Goal: Navigation & Orientation: Understand site structure

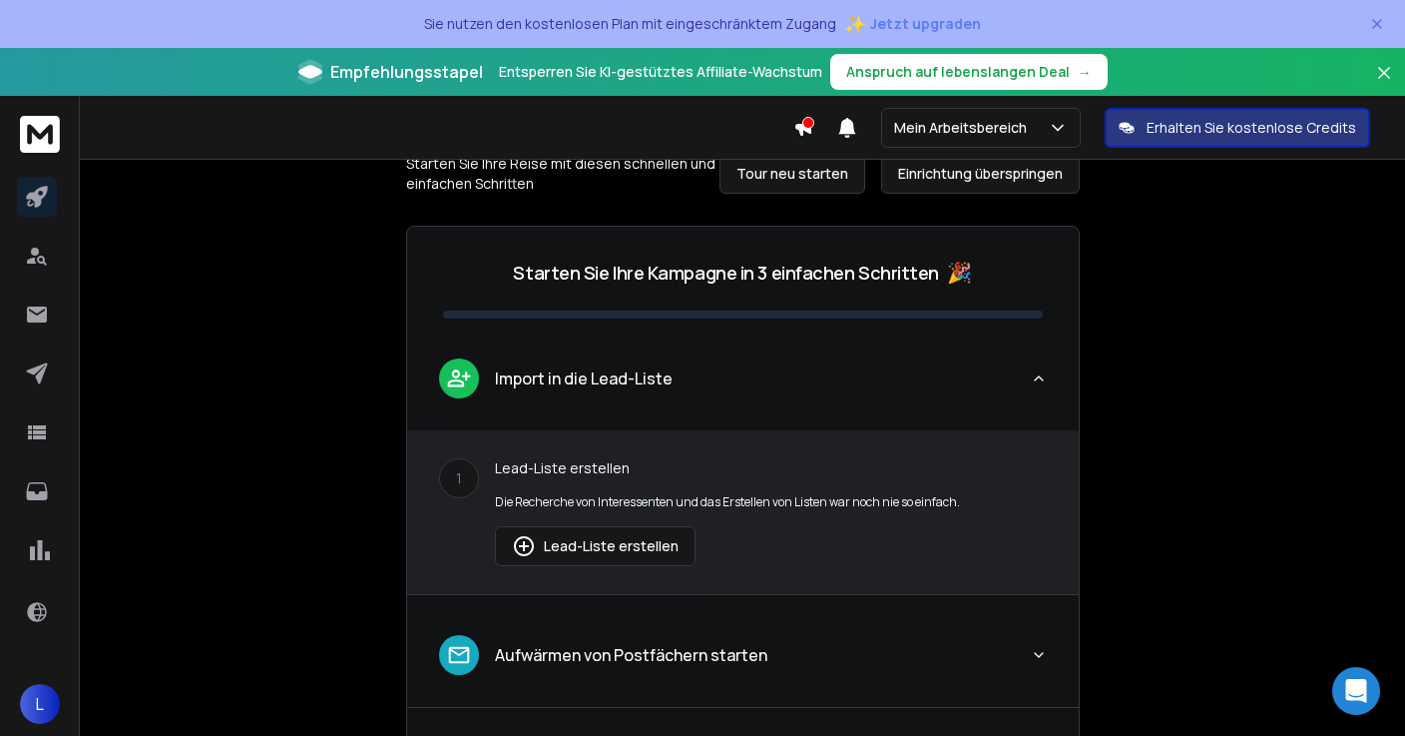
scroll to position [96, 0]
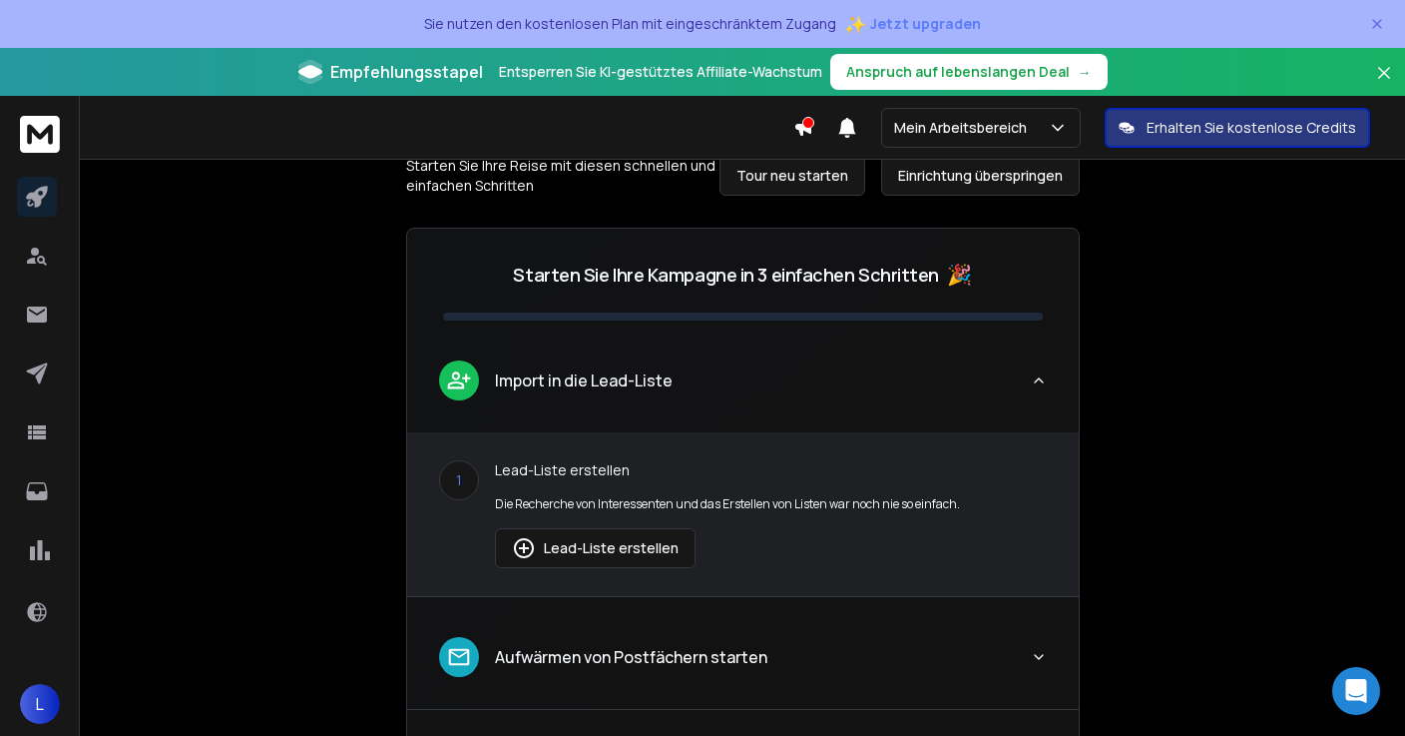
click at [462, 485] on div "1" at bounding box center [459, 480] width 40 height 40
click at [607, 665] on p "Aufwärmen von Postfächern starten" at bounding box center [631, 657] width 273 height 24
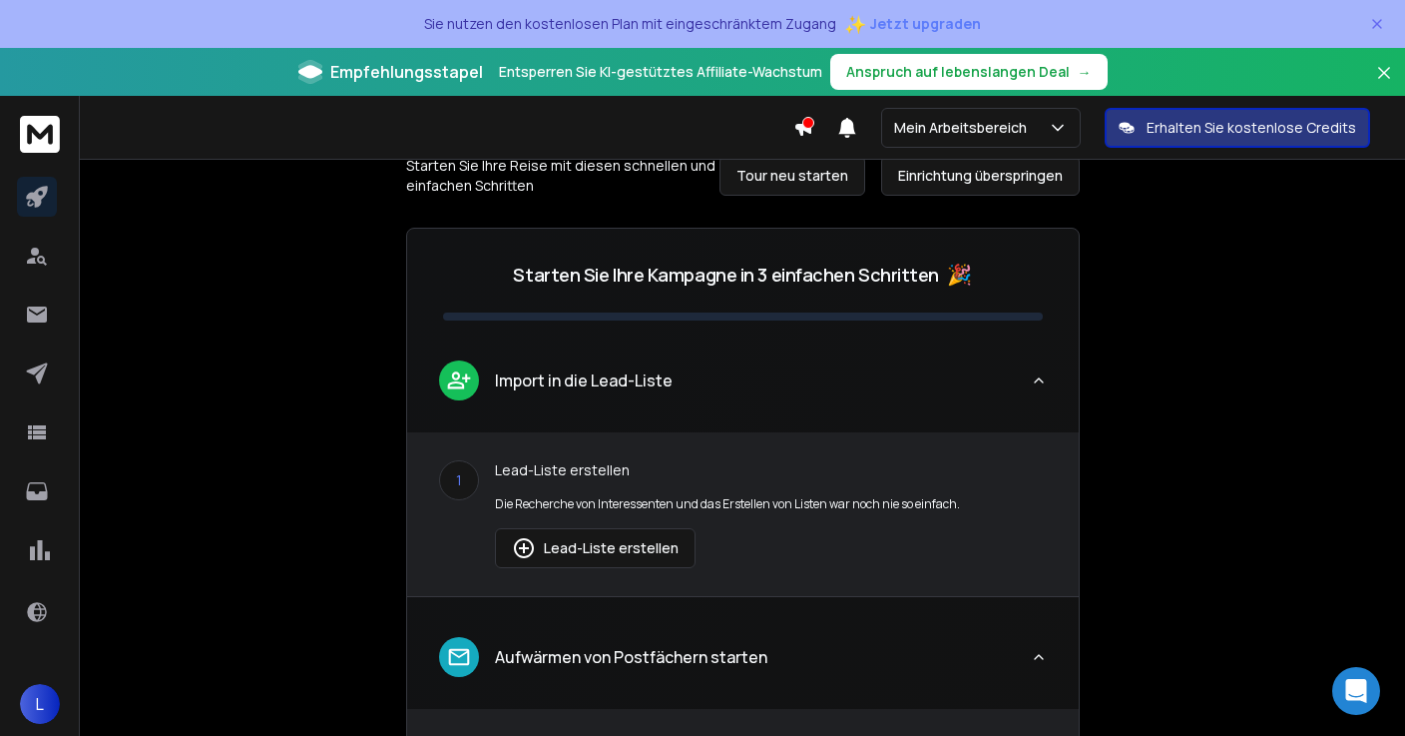
click at [1041, 657] on icon "button" at bounding box center [1039, 657] width 8 height 4
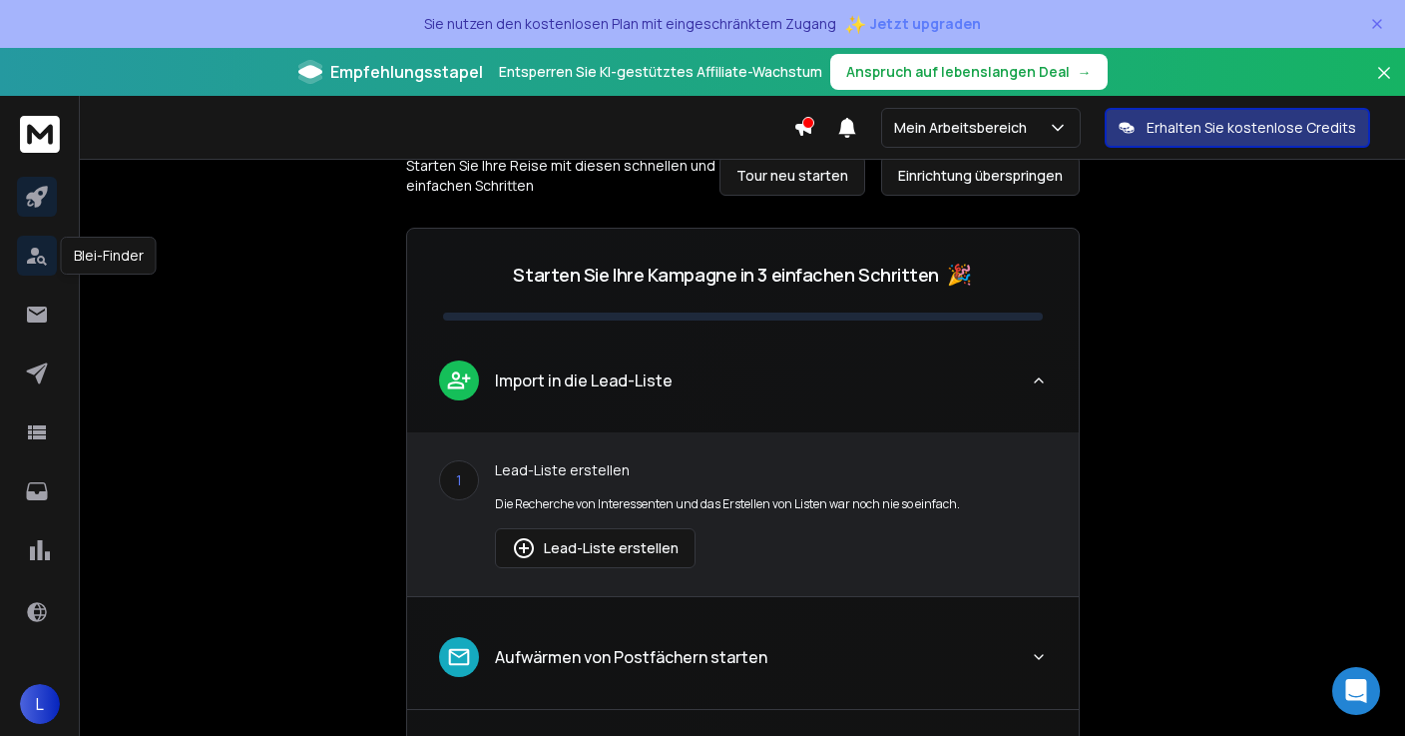
click at [29, 260] on icon at bounding box center [37, 261] width 20 height 10
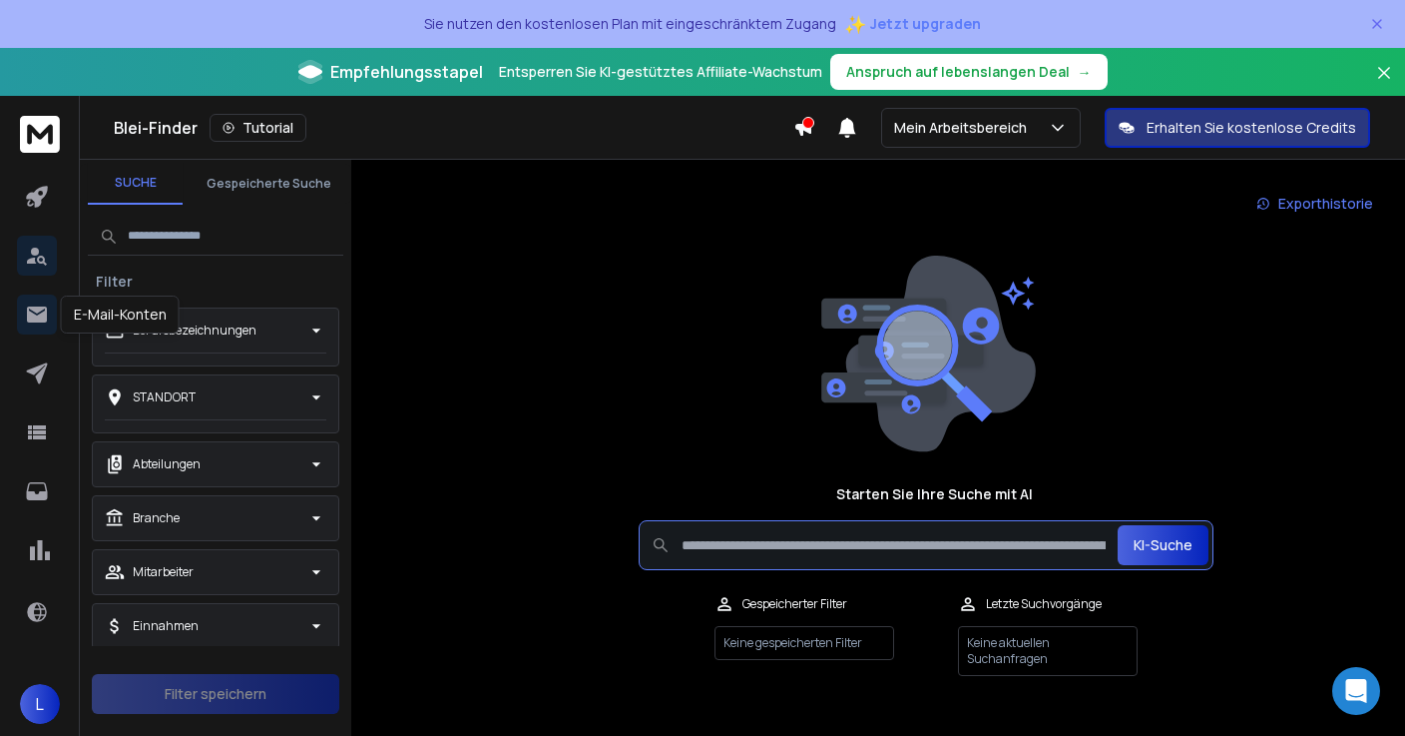
click at [43, 315] on icon at bounding box center [37, 314] width 20 height 16
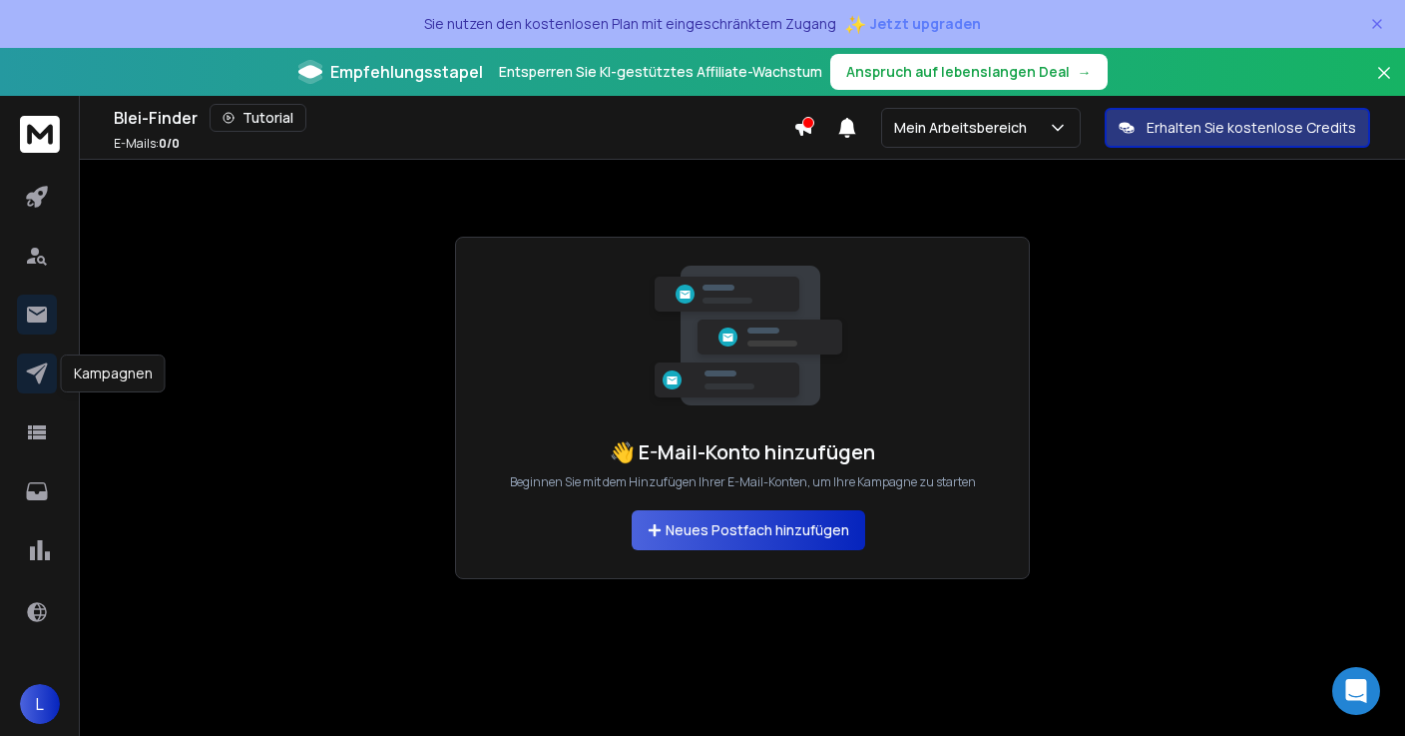
click at [43, 380] on icon at bounding box center [37, 373] width 24 height 24
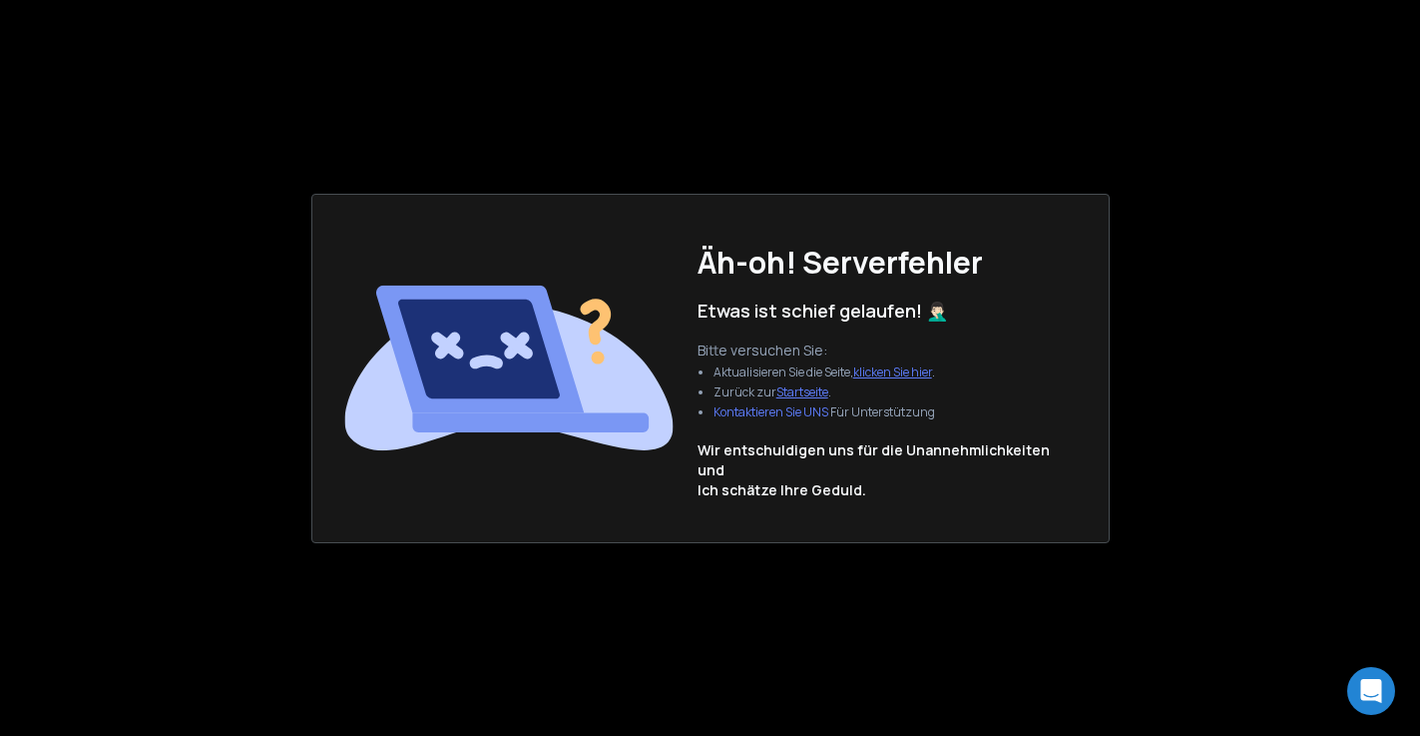
click at [889, 380] on link "klicken Sie hier" at bounding box center [892, 371] width 79 height 17
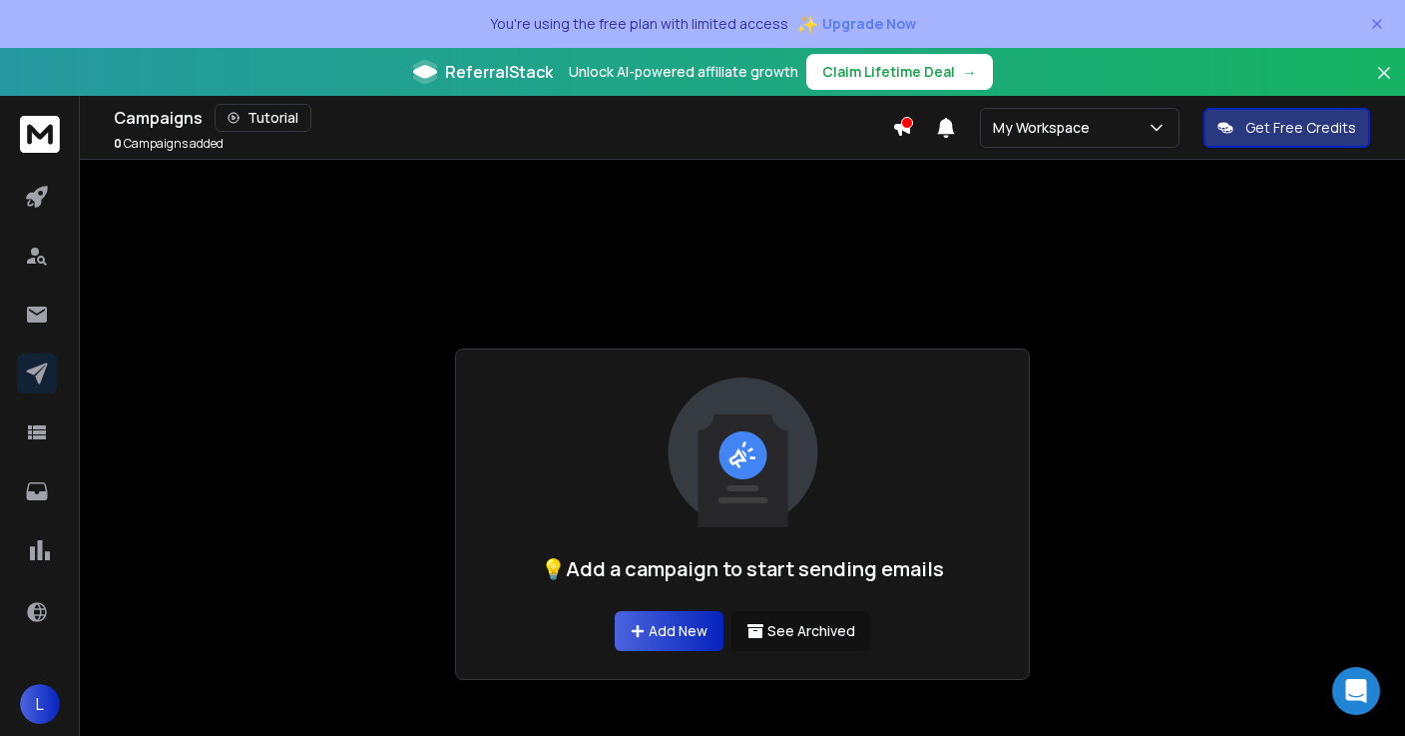
scroll to position [96, 0]
click at [252, 115] on button "Tutorial" at bounding box center [263, 118] width 97 height 28
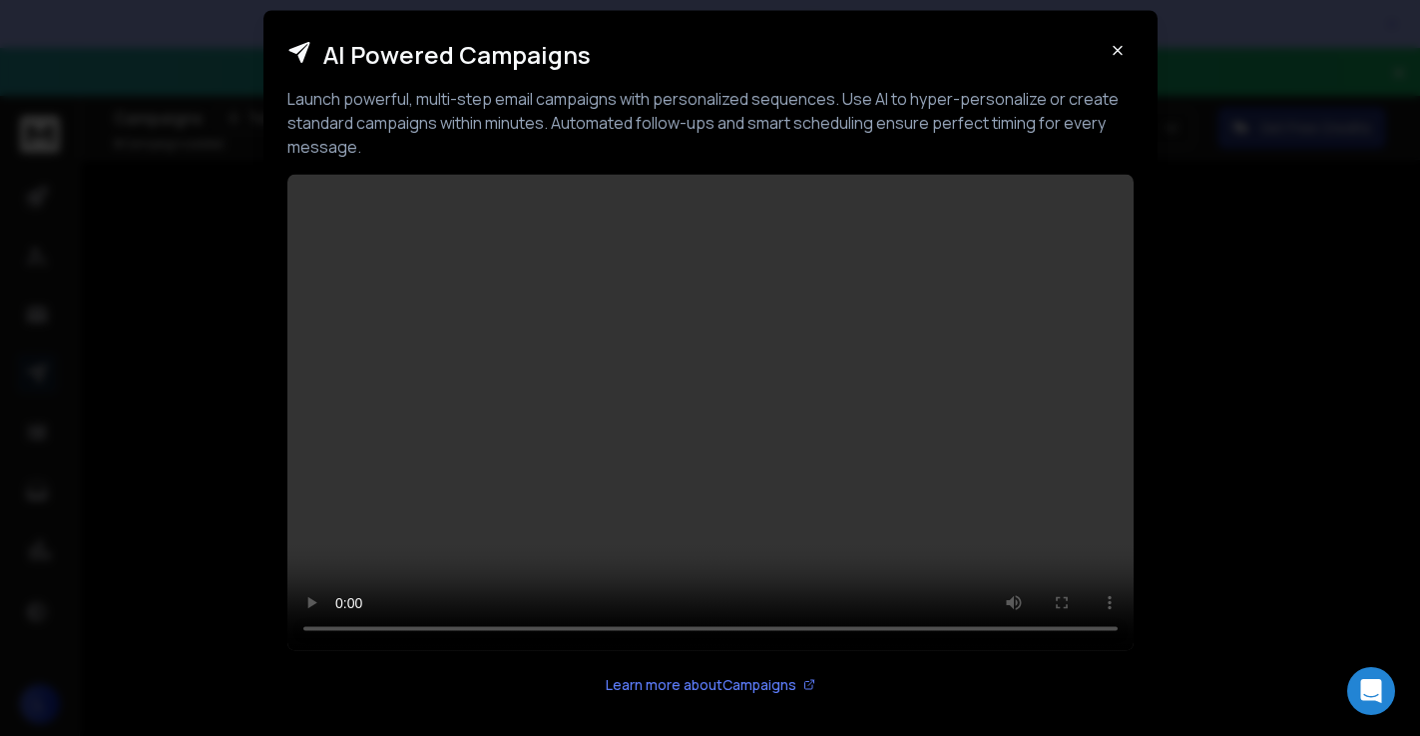
click at [528, 350] on video at bounding box center [710, 412] width 846 height 476
click at [1039, 626] on video at bounding box center [710, 412] width 846 height 476
click at [1118, 48] on icon at bounding box center [1118, 50] width 16 height 16
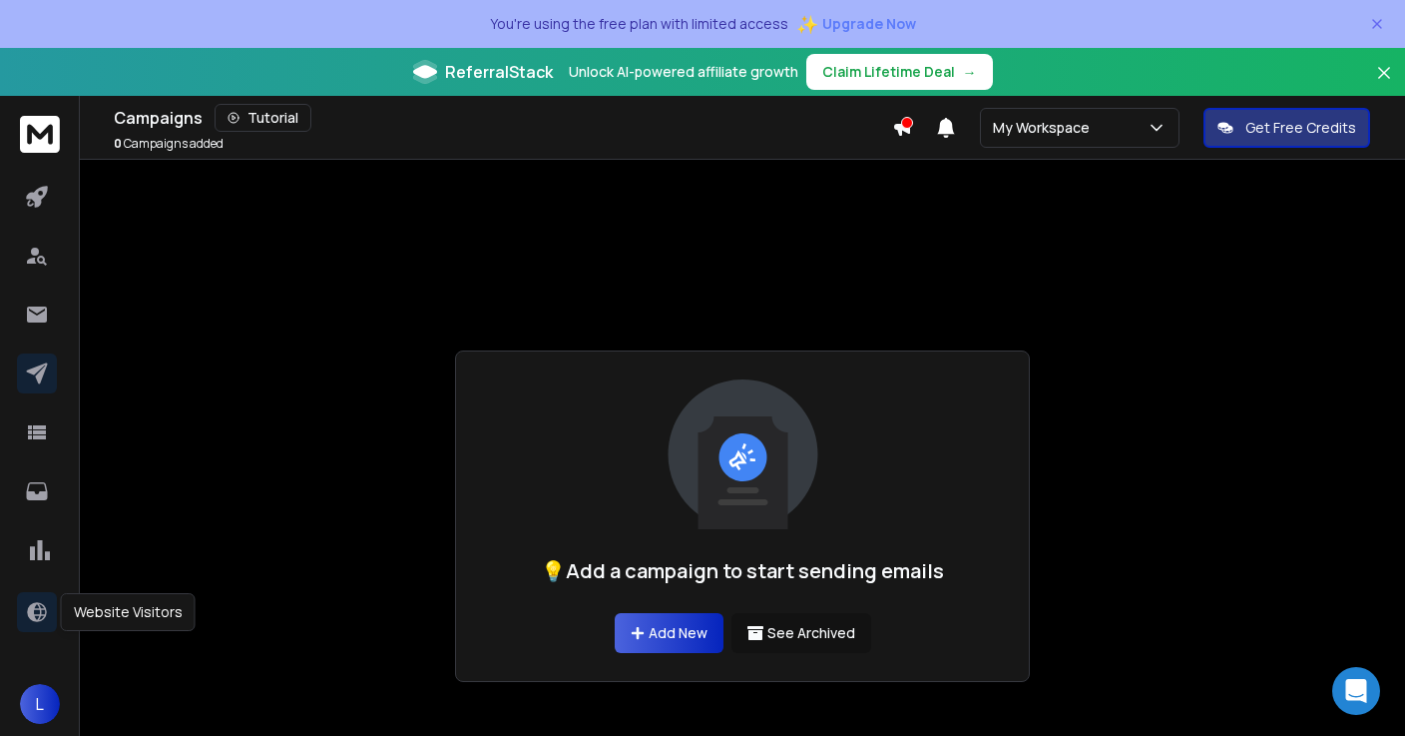
click at [42, 617] on icon at bounding box center [37, 612] width 24 height 24
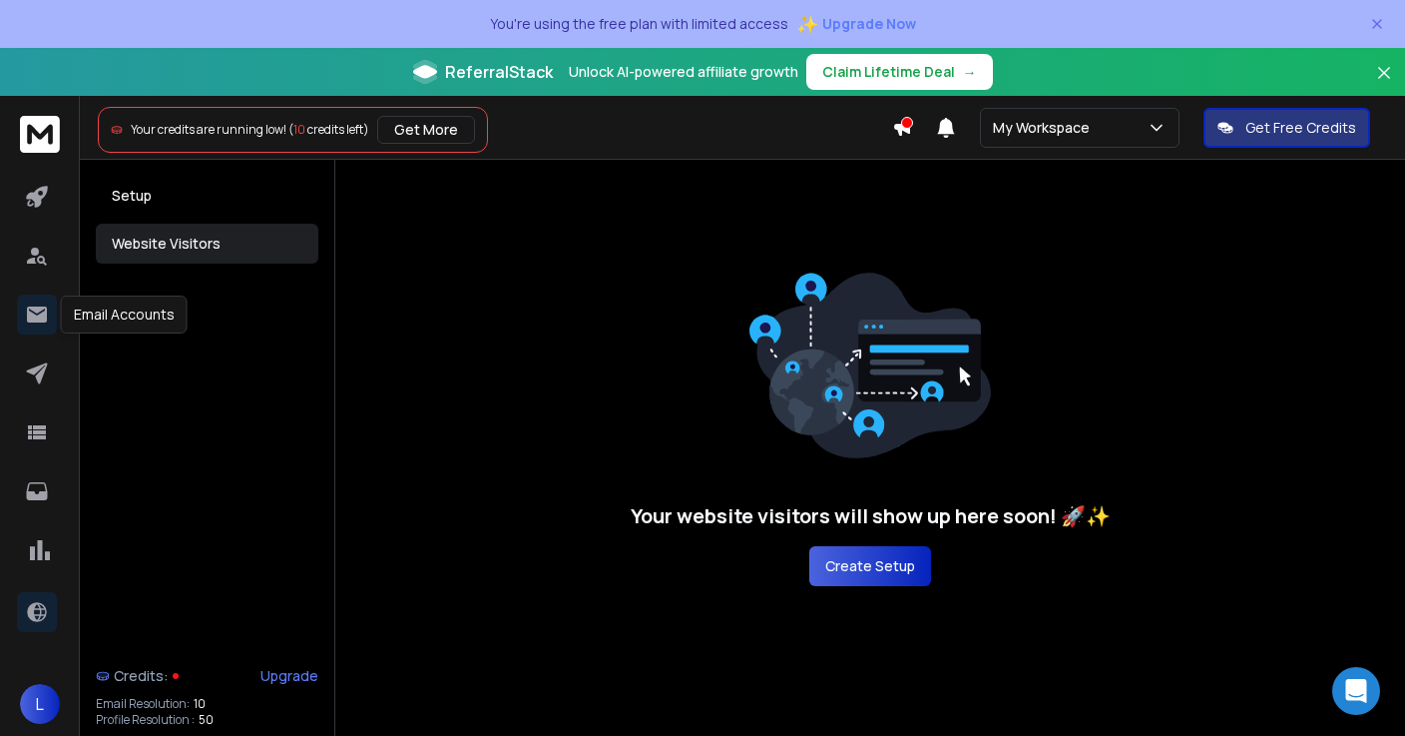
click at [32, 313] on icon at bounding box center [37, 314] width 20 height 16
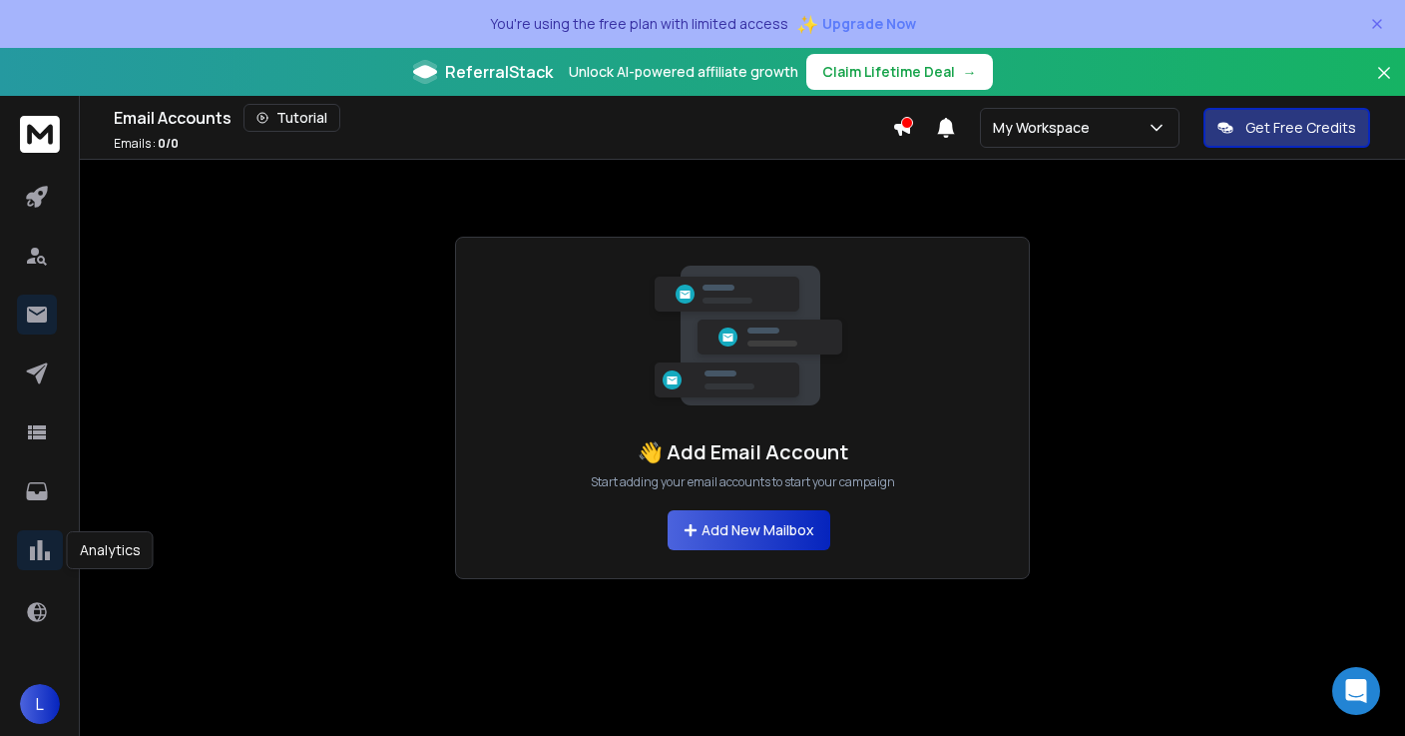
click at [38, 552] on icon at bounding box center [40, 550] width 20 height 20
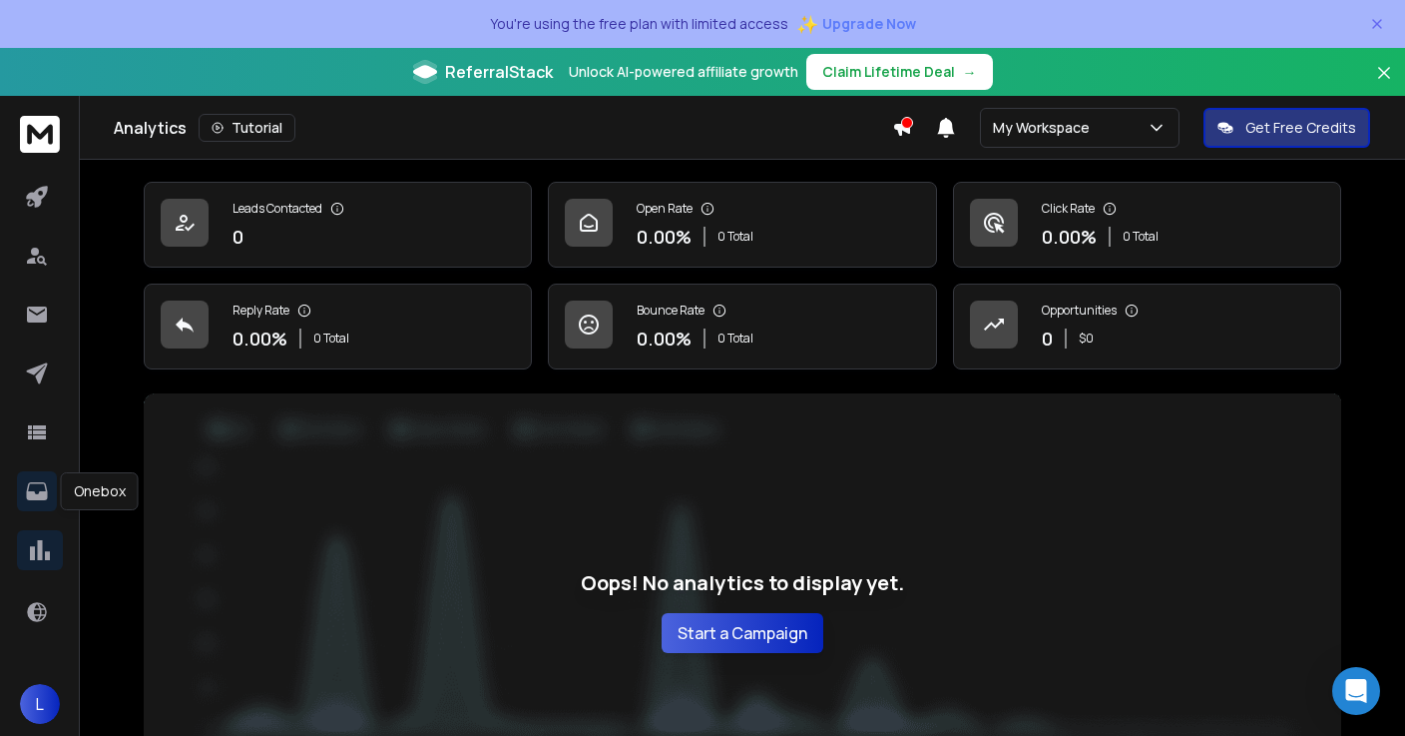
click at [34, 485] on icon at bounding box center [37, 491] width 24 height 24
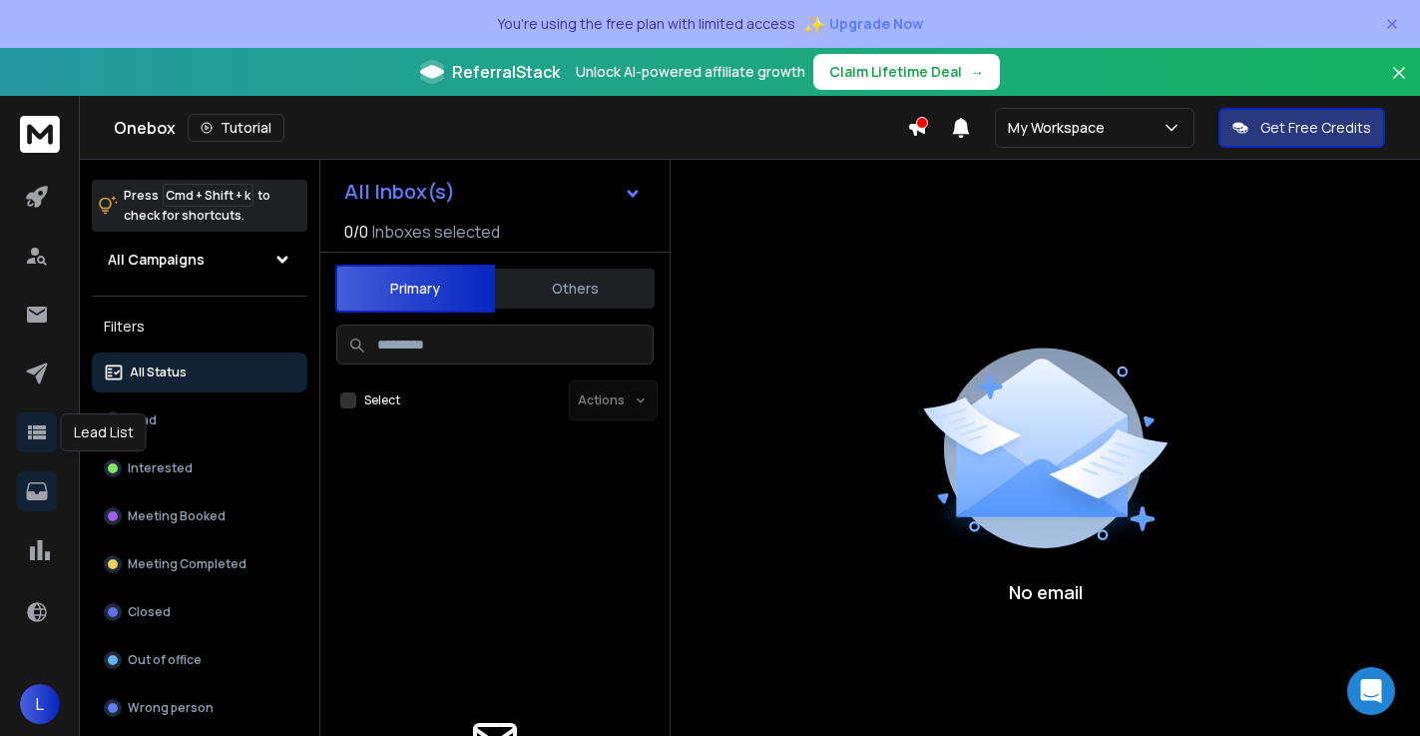
click at [34, 434] on icon at bounding box center [37, 432] width 18 height 14
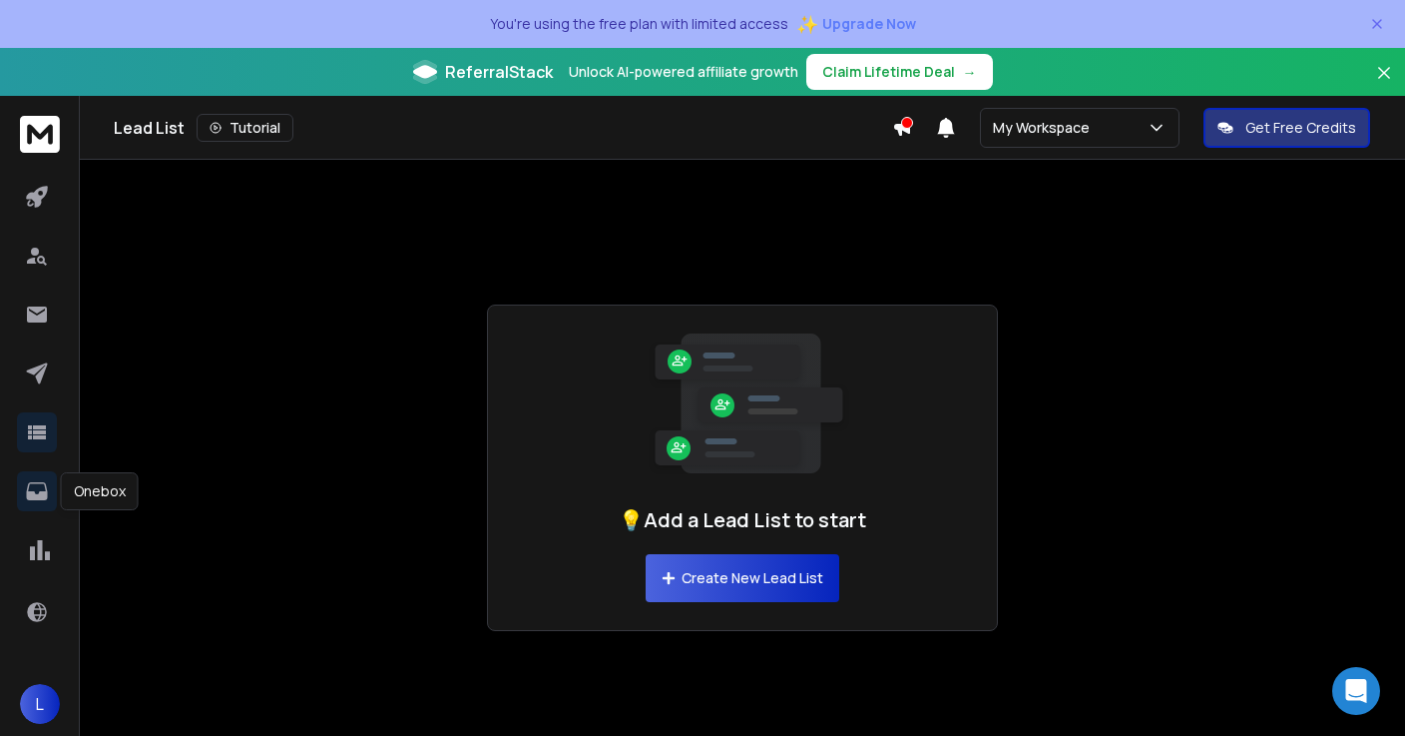
click at [37, 493] on icon at bounding box center [37, 491] width 24 height 24
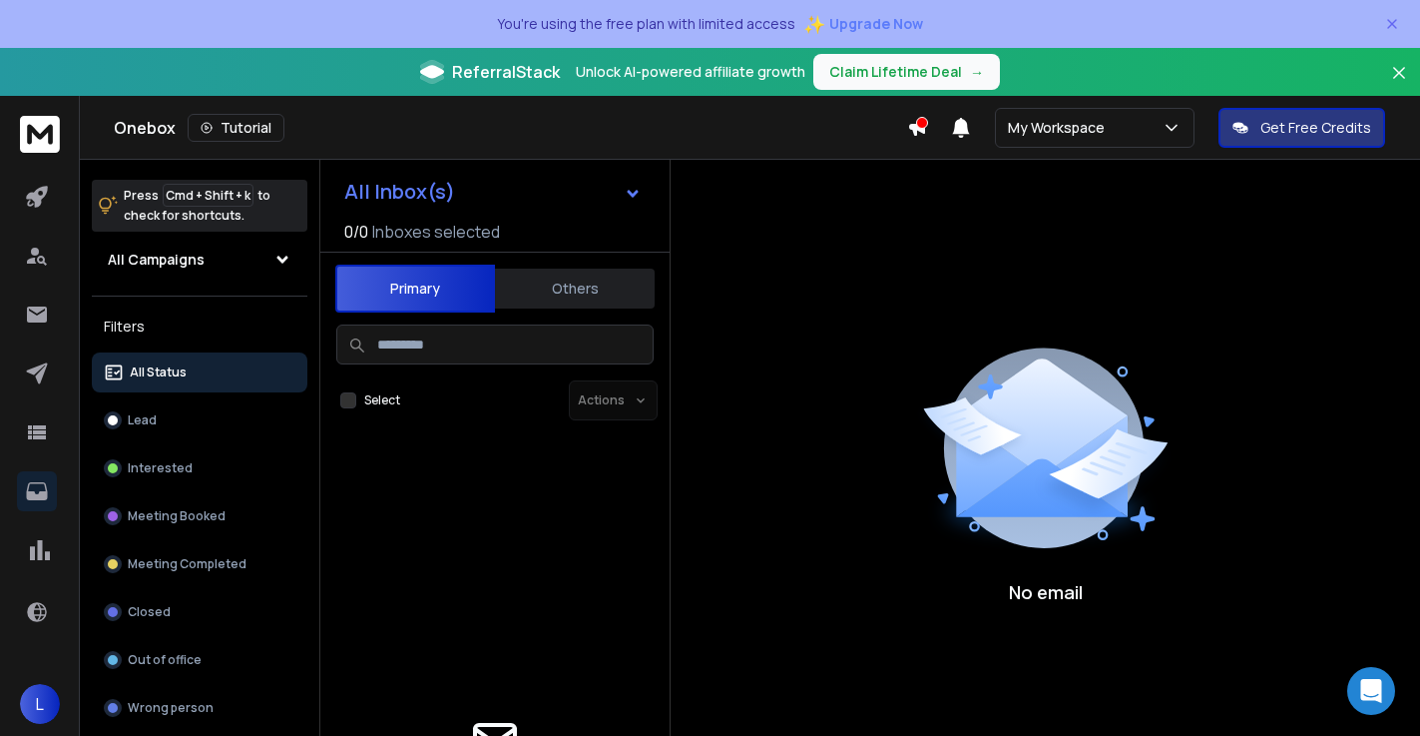
click at [858, 73] on button "Claim Lifetime Deal →" at bounding box center [907, 72] width 187 height 36
